Goal: Task Accomplishment & Management: Manage account settings

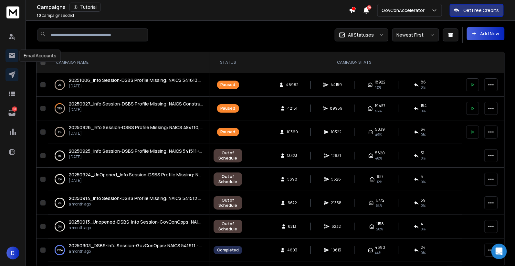
click at [13, 56] on icon at bounding box center [12, 55] width 6 height 5
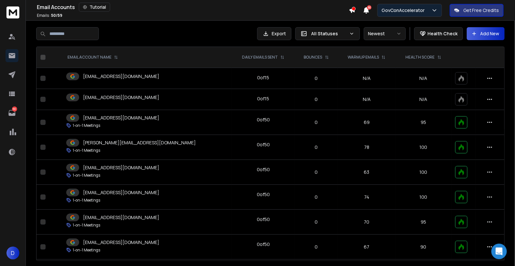
click at [419, 12] on p "GovConAccelerator" at bounding box center [405, 10] width 46 height 6
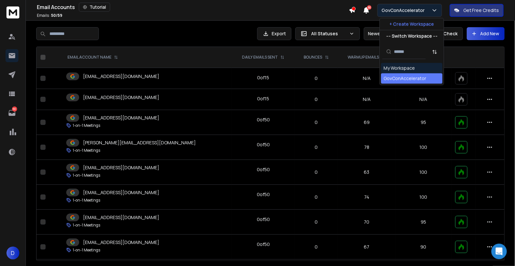
click at [419, 12] on p "GovConAccelerator" at bounding box center [405, 10] width 46 height 6
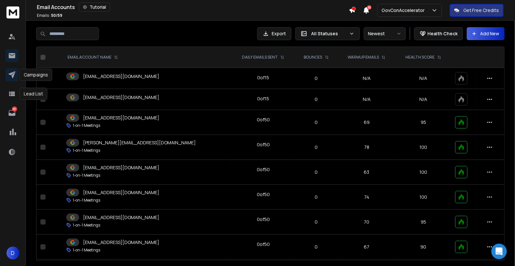
click at [10, 72] on icon at bounding box center [12, 75] width 8 height 8
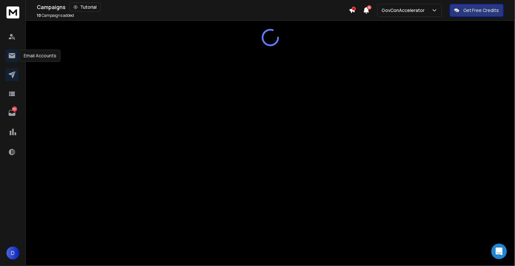
click at [12, 52] on icon at bounding box center [12, 56] width 8 height 8
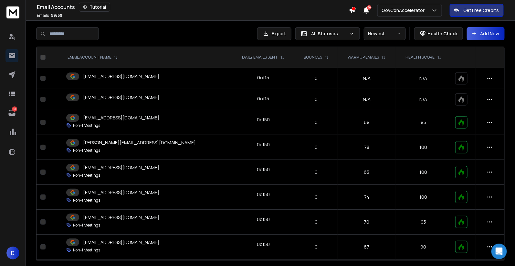
click at [171, 34] on div at bounding box center [144, 33] width 217 height 13
click at [409, 13] on button "GovConAccelerator" at bounding box center [409, 10] width 65 height 13
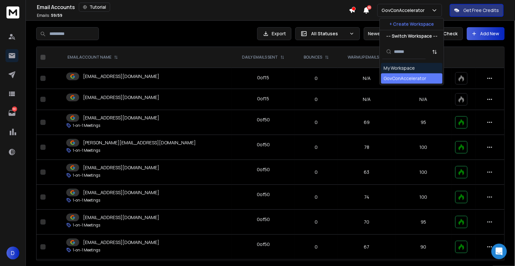
drag, startPoint x: 280, startPoint y: 16, endPoint x: 209, endPoint y: 30, distance: 72.6
click at [279, 15] on div "Emails : 59 / 59" at bounding box center [193, 15] width 312 height 5
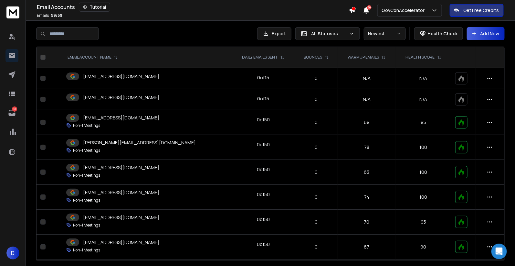
click at [158, 37] on div at bounding box center [144, 33] width 217 height 13
click at [168, 31] on div at bounding box center [144, 33] width 217 height 13
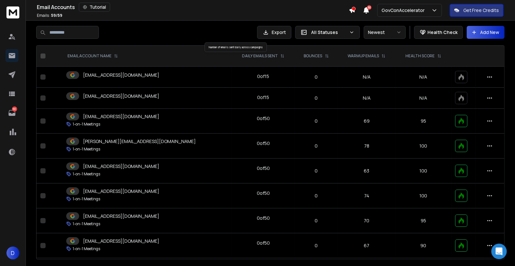
drag, startPoint x: 186, startPoint y: 28, endPoint x: 89, endPoint y: 26, distance: 96.3
click at [179, 29] on div at bounding box center [144, 32] width 217 height 13
click at [395, 13] on p "GovConAccelerator" at bounding box center [405, 10] width 46 height 6
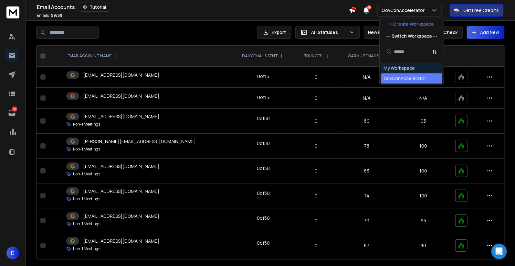
click at [215, 26] on div at bounding box center [144, 32] width 217 height 13
